Goal: Task Accomplishment & Management: Complete application form

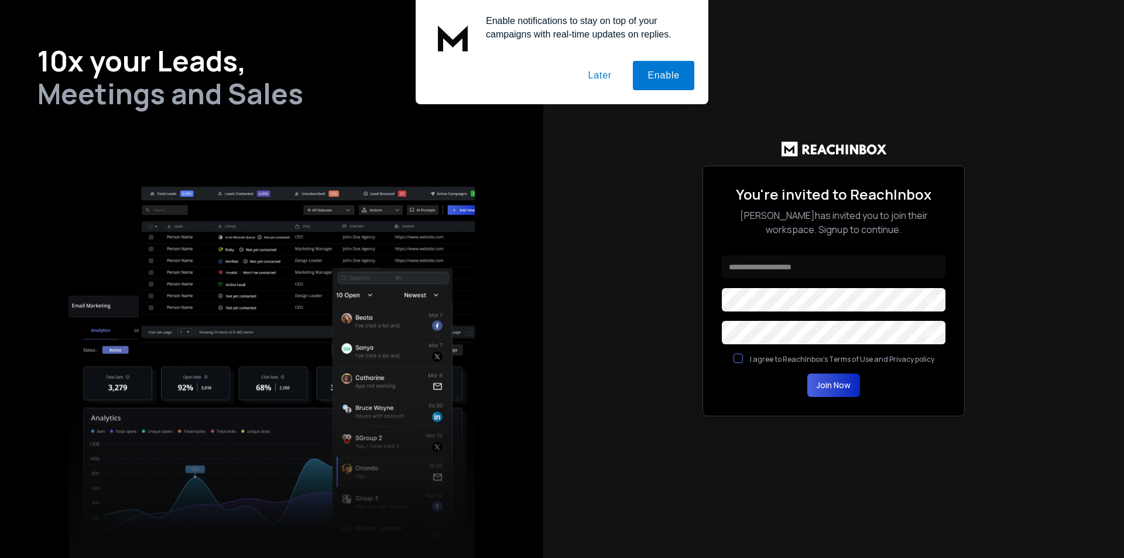
click at [807, 373] on button "Join Now" at bounding box center [833, 384] width 53 height 23
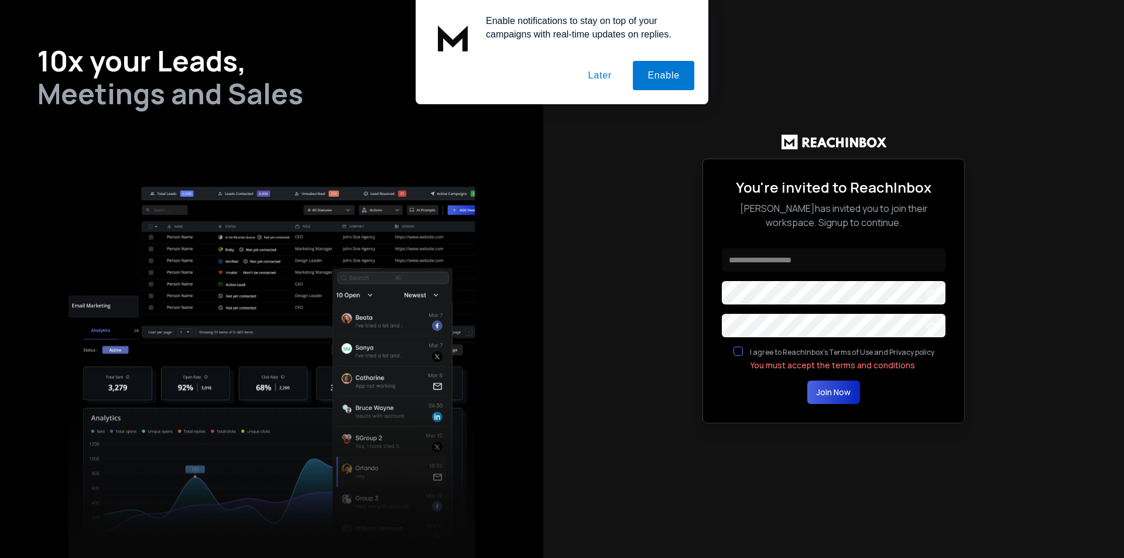
drag, startPoint x: 740, startPoint y: 348, endPoint x: 755, endPoint y: 361, distance: 19.1
click at [740, 349] on button "I agree to ReachInbox's Terms of Use and Privacy policy" at bounding box center [737, 350] width 9 height 9
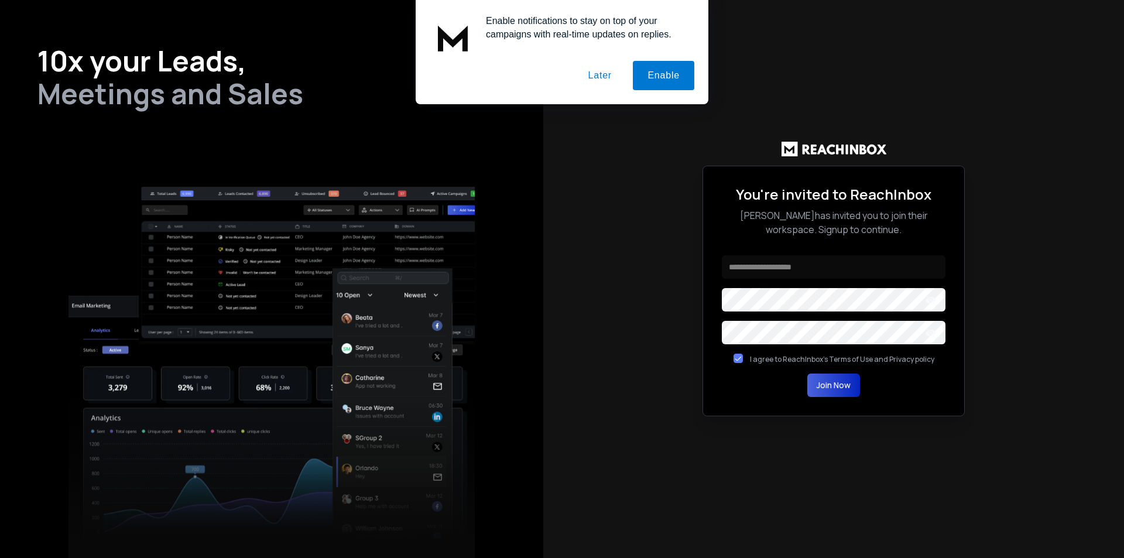
click at [827, 382] on button "Join Now" at bounding box center [833, 384] width 53 height 23
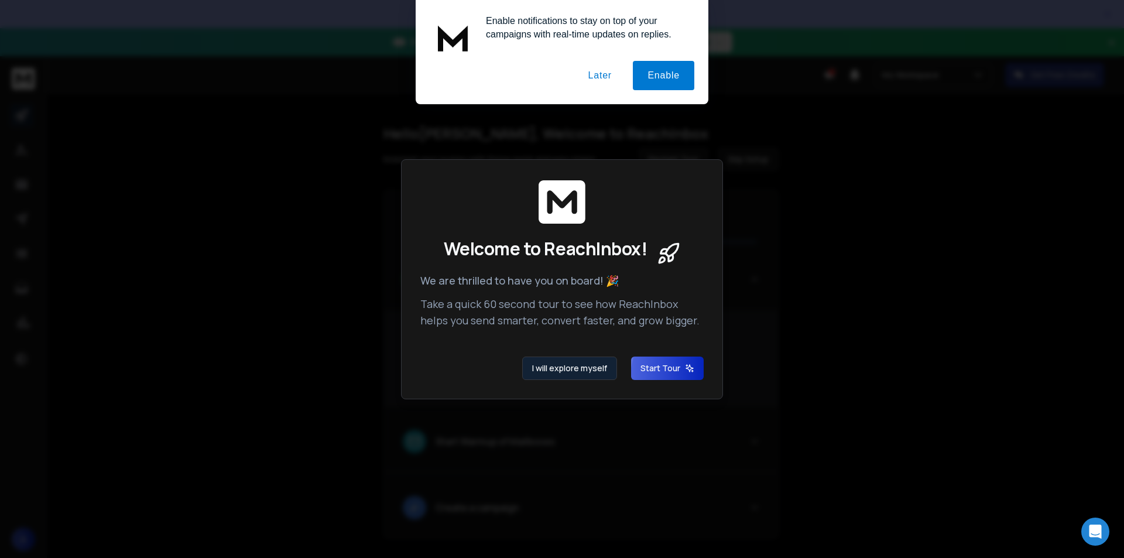
click at [574, 359] on button "I will explore myself" at bounding box center [569, 367] width 95 height 23
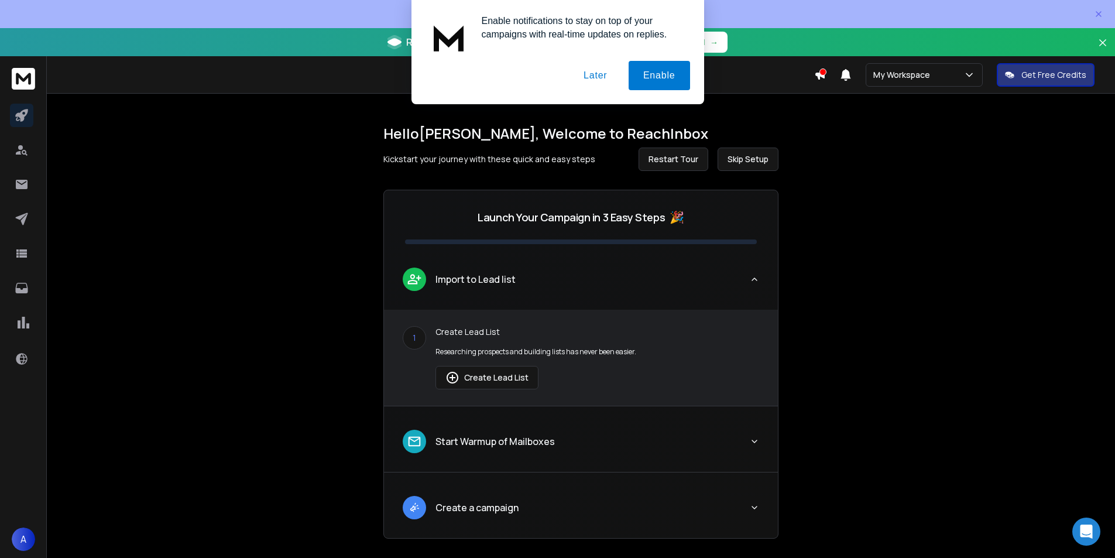
click at [592, 79] on button "Later" at bounding box center [595, 75] width 53 height 29
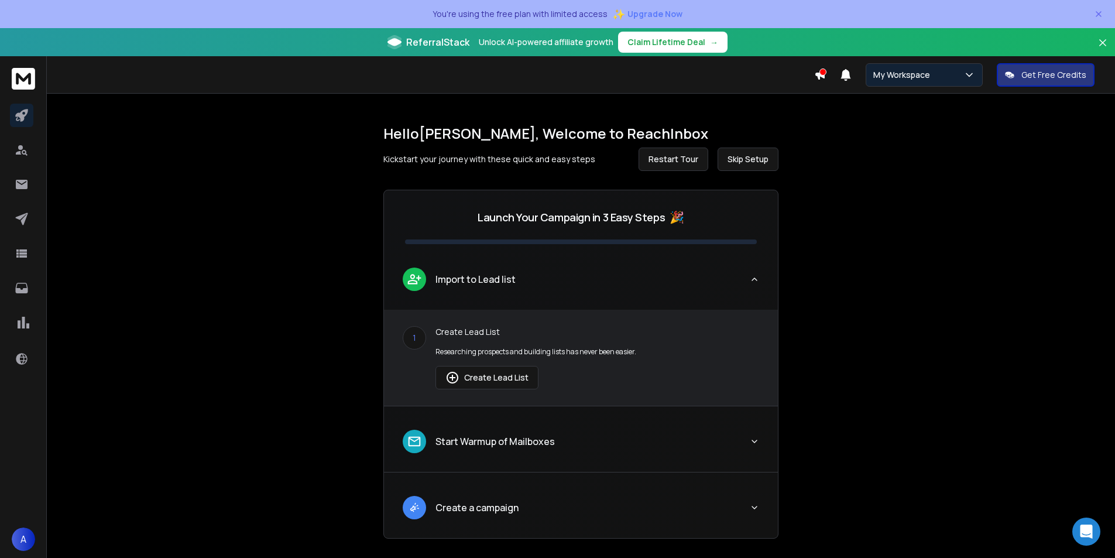
click at [955, 74] on div "My Workspace" at bounding box center [924, 75] width 102 height 12
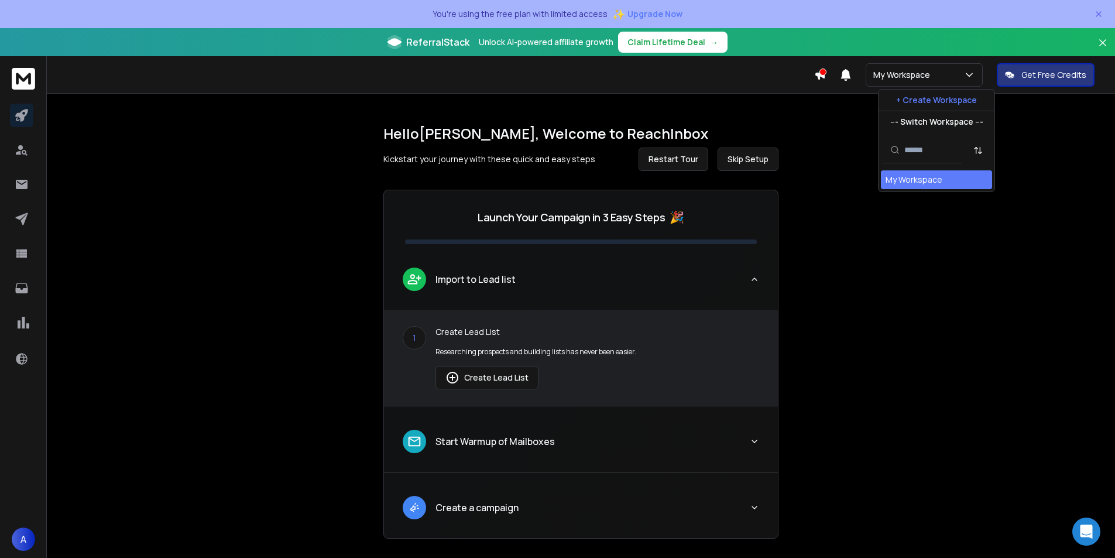
click at [1056, 170] on div "Hello Alastair , Welcome to ReachInbox Kickstart your journey with these quick …" at bounding box center [581, 331] width 1031 height 452
